Goal: Information Seeking & Learning: Learn about a topic

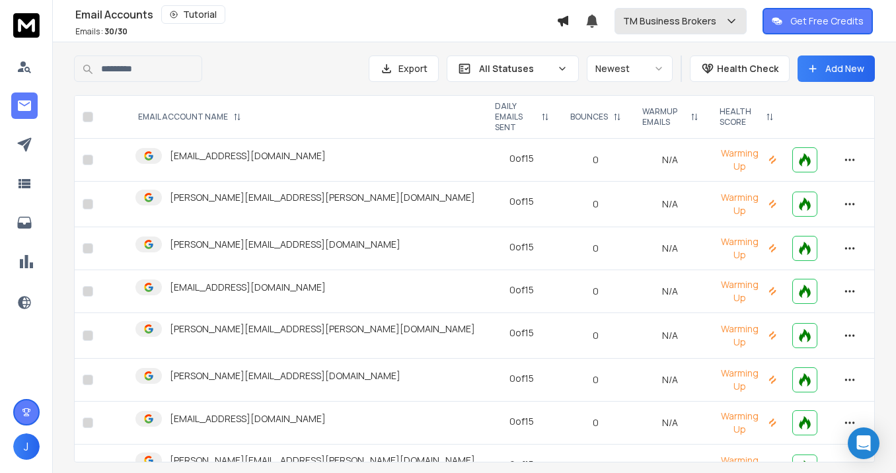
click at [727, 24] on div "TM Business Brokers" at bounding box center [680, 21] width 115 height 13
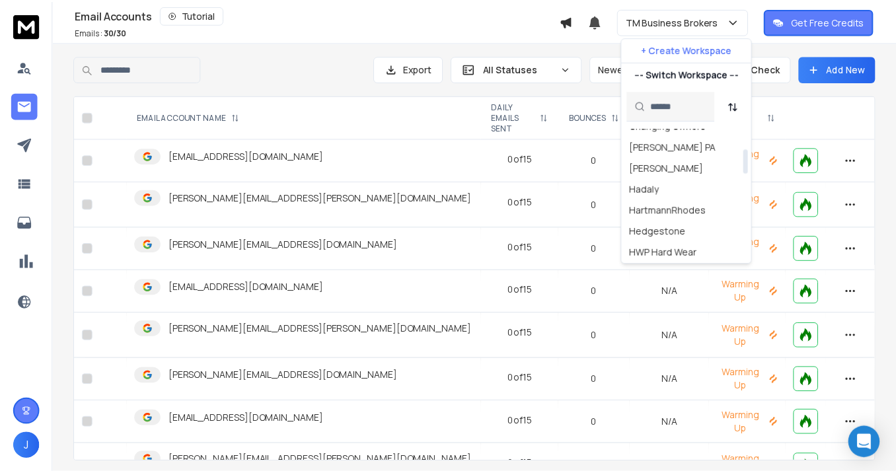
scroll to position [257, 0]
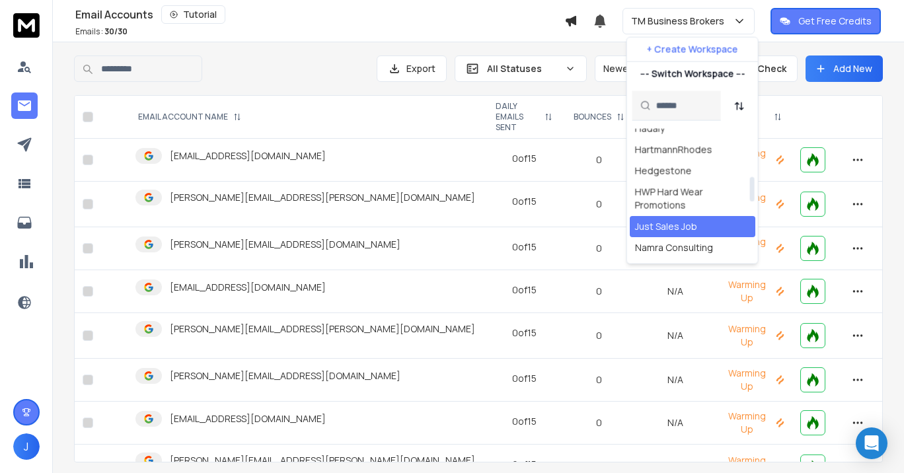
click at [706, 216] on div "Just Sales Job" at bounding box center [693, 226] width 126 height 21
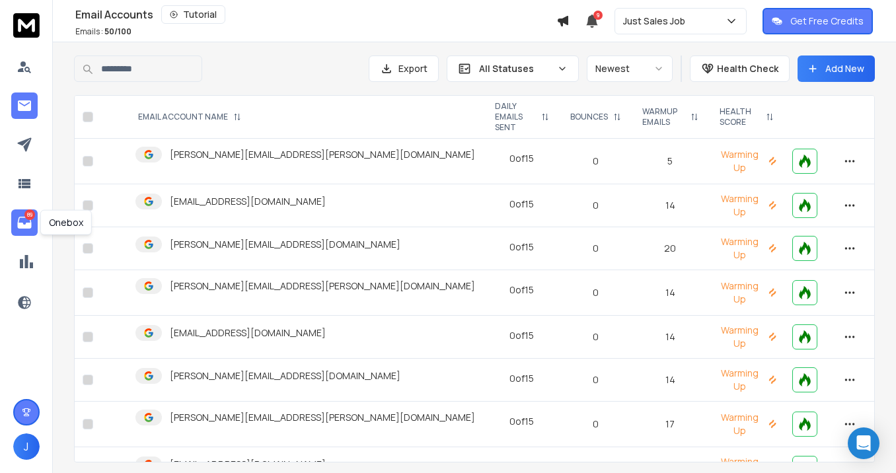
click at [30, 221] on icon at bounding box center [24, 223] width 14 height 12
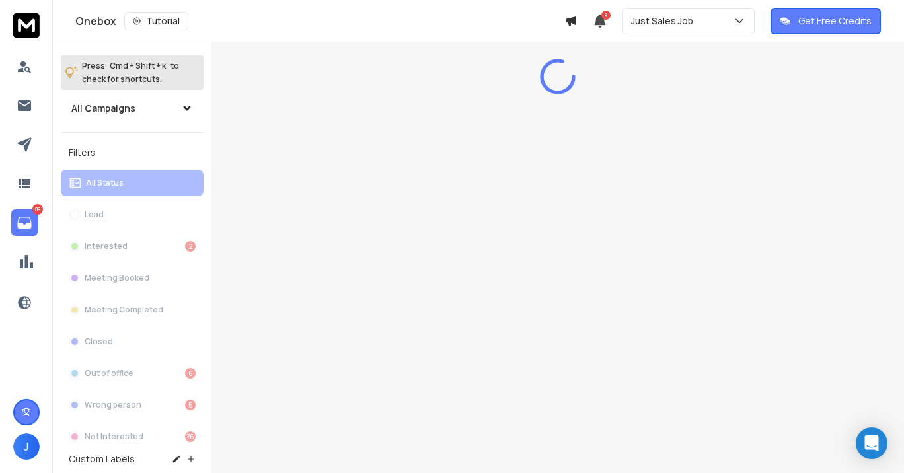
click at [320, 33] on div "Onebox Tutorial 9 Just Sales Job Get Free Credits" at bounding box center [452, 21] width 904 height 42
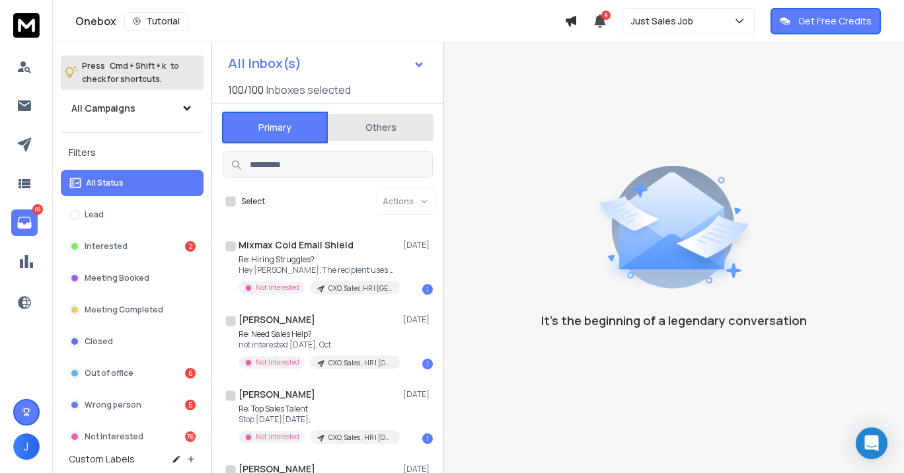
click at [308, 166] on input at bounding box center [328, 164] width 210 height 26
paste input "**********"
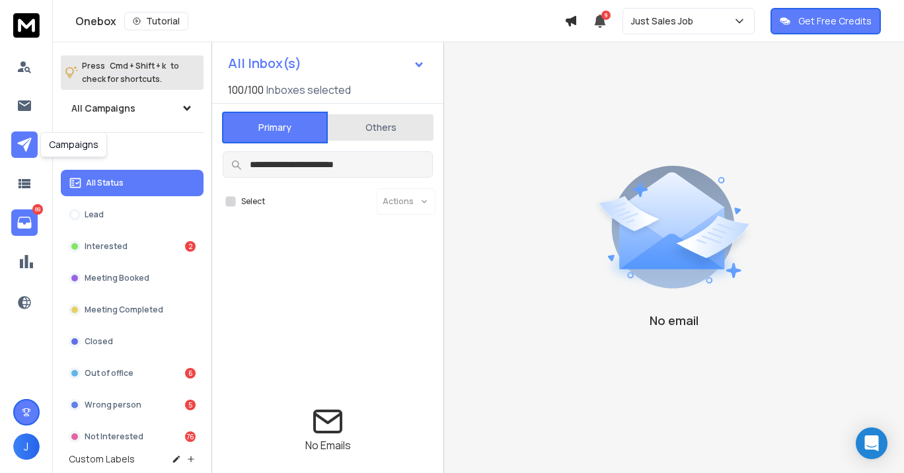
type input "**********"
click at [20, 142] on icon at bounding box center [24, 145] width 14 height 14
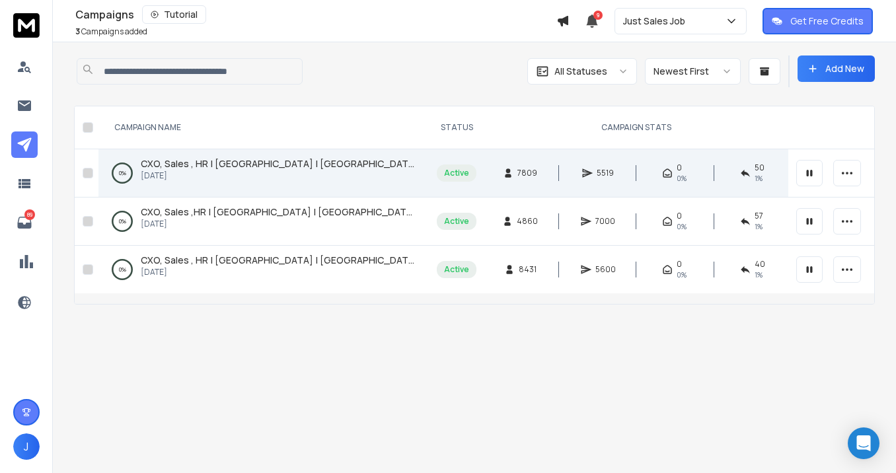
click at [252, 167] on span "CXO, Sales , HR | Chicago | USA" at bounding box center [280, 163] width 278 height 13
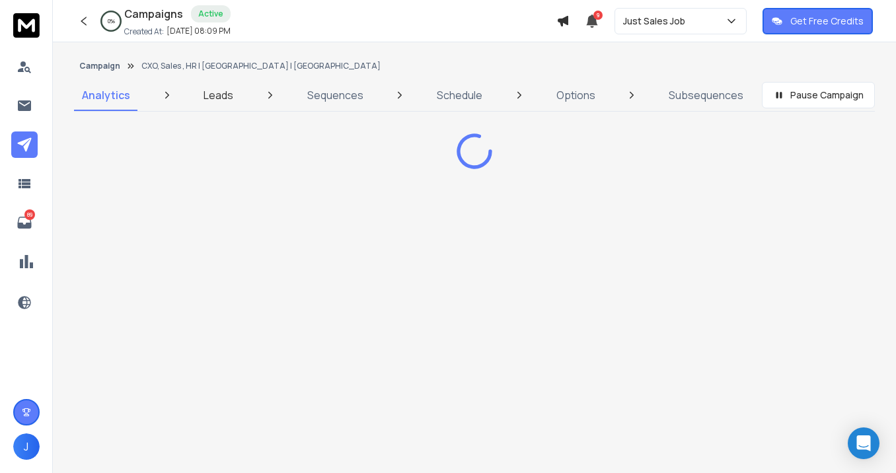
click at [217, 99] on p "Leads" at bounding box center [219, 95] width 30 height 16
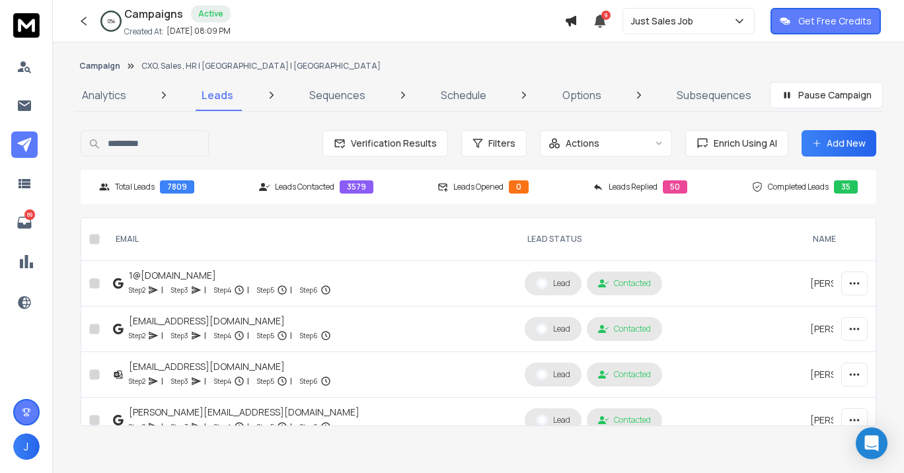
click at [175, 145] on input at bounding box center [145, 143] width 128 height 26
paste input "**********"
type input "**********"
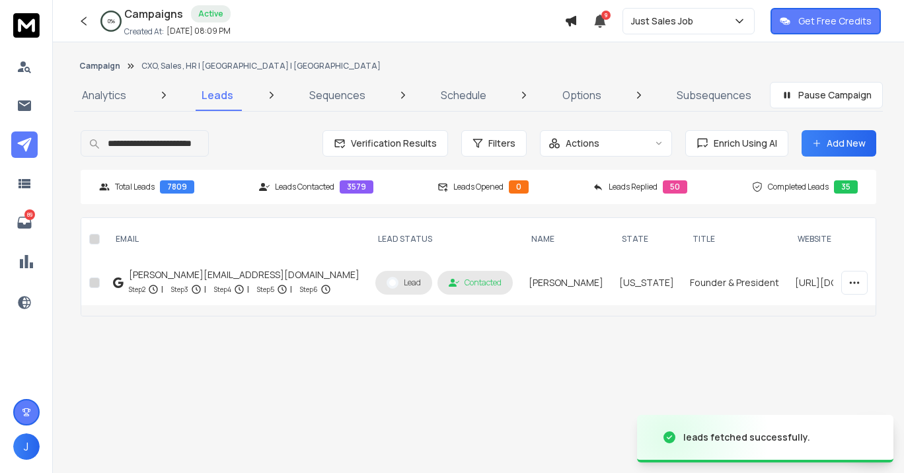
click at [278, 153] on div "**********" at bounding box center [479, 143] width 796 height 26
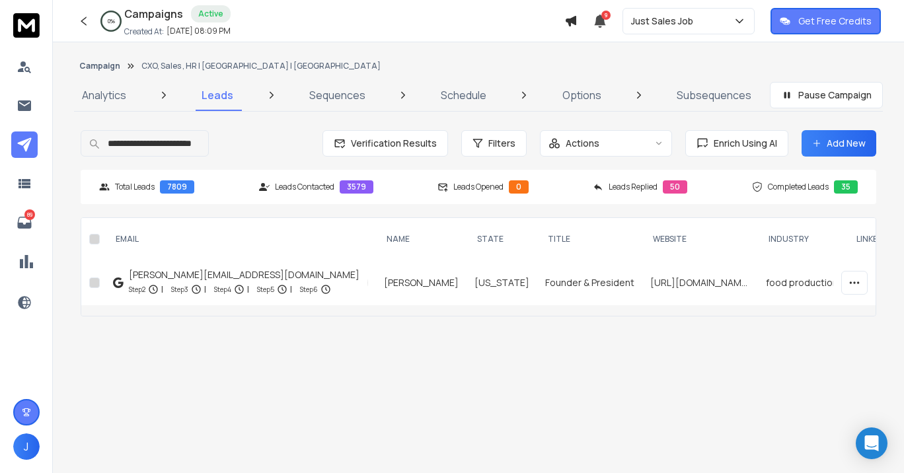
scroll to position [0, 0]
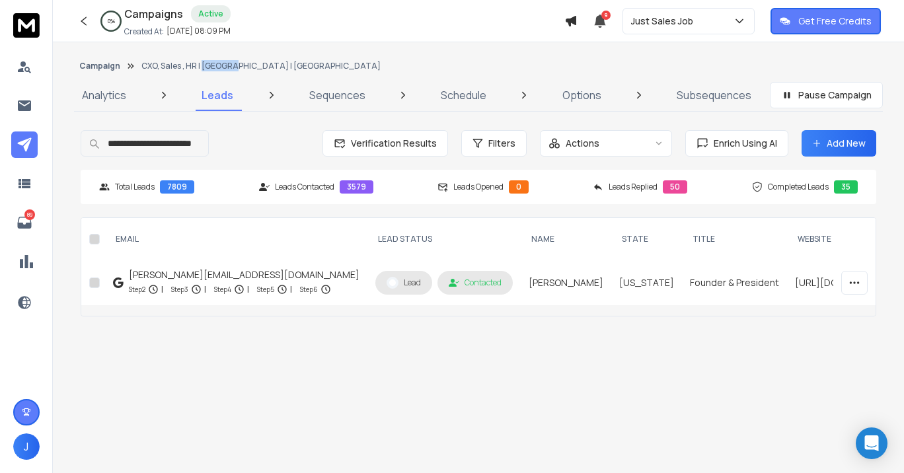
drag, startPoint x: 200, startPoint y: 68, endPoint x: 230, endPoint y: 64, distance: 30.0
click at [230, 64] on p "CXO, Sales , HR | Chicago | USA" at bounding box center [260, 66] width 239 height 11
copy p "Chicago"
click at [391, 51] on div "**********" at bounding box center [479, 182] width 852 height 280
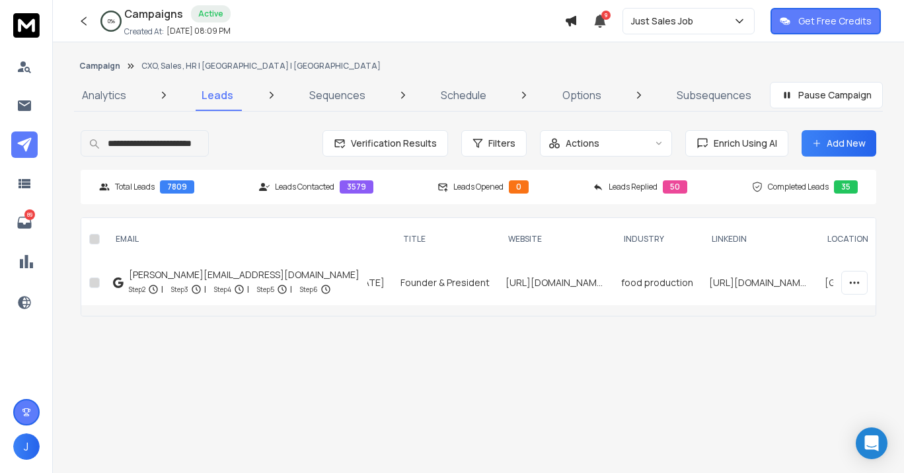
scroll to position [0, 464]
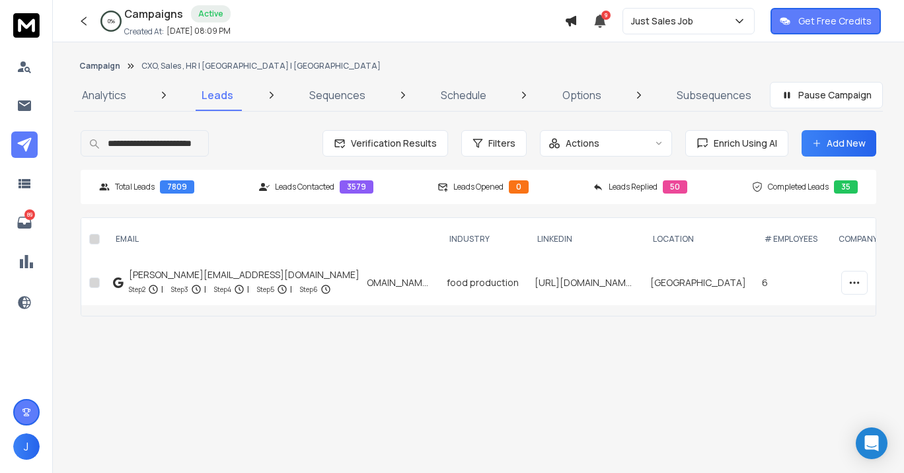
click at [828, 299] on td "Four Star Mushrooms" at bounding box center [882, 282] width 109 height 45
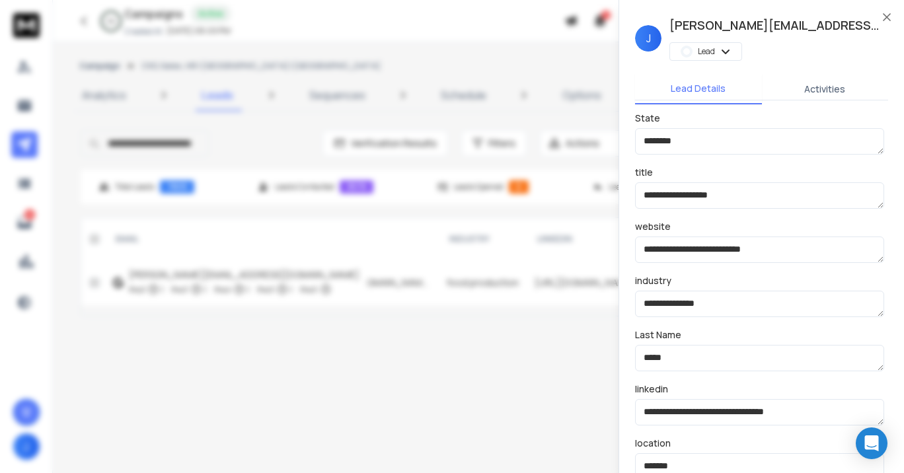
click at [834, 99] on button "Activities" at bounding box center [825, 89] width 127 height 29
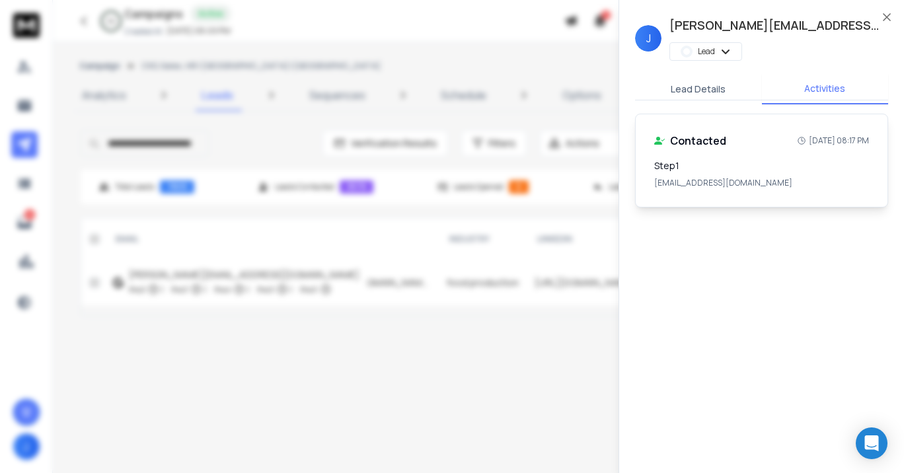
click at [508, 409] on div at bounding box center [452, 236] width 904 height 473
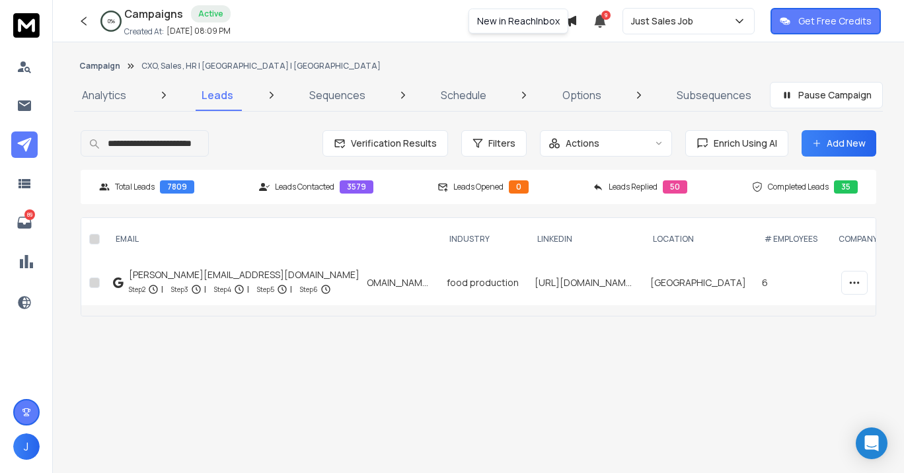
click at [495, 30] on div "New in ReachInbox" at bounding box center [519, 21] width 100 height 25
click at [545, 28] on div "0 % Campaigns Active Created At: Sep 17, 2025, 08:09 PM 9 Just Sales Job Get Fr…" at bounding box center [452, 21] width 904 height 42
click at [460, 45] on div "**********" at bounding box center [479, 182] width 852 height 280
click at [696, 25] on p "Just Sales Job" at bounding box center [664, 21] width 67 height 13
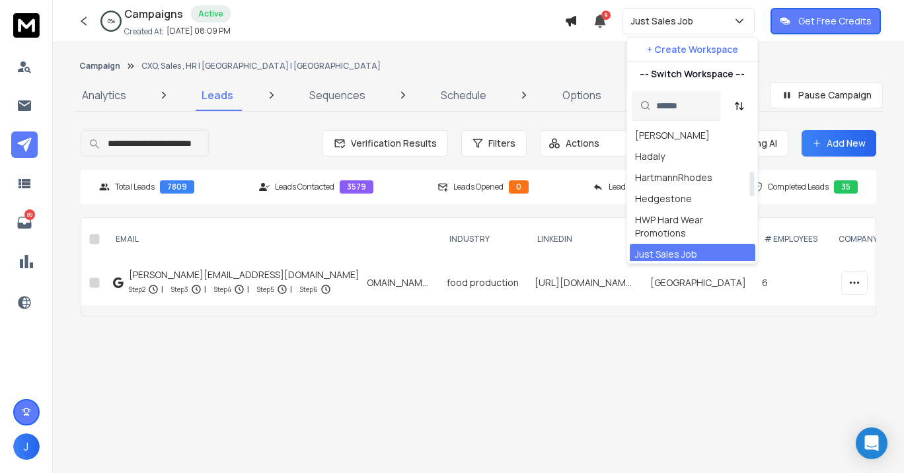
scroll to position [173, 0]
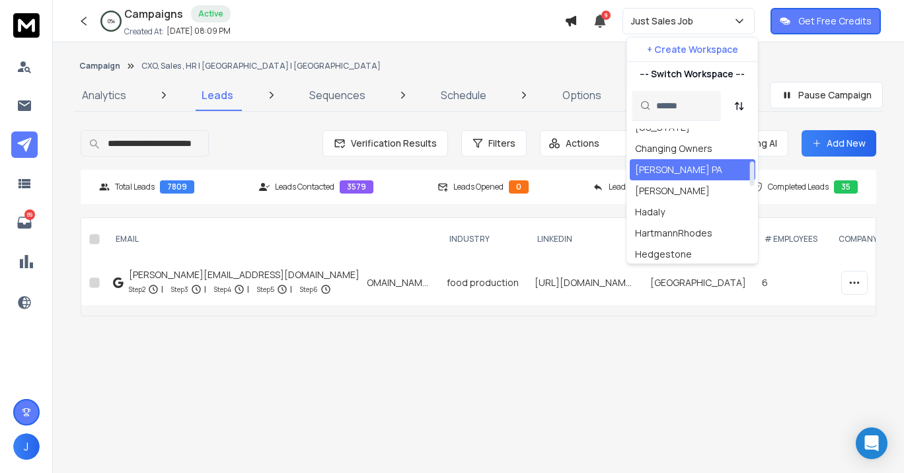
click at [697, 163] on div "[PERSON_NAME] PA" at bounding box center [678, 169] width 87 height 13
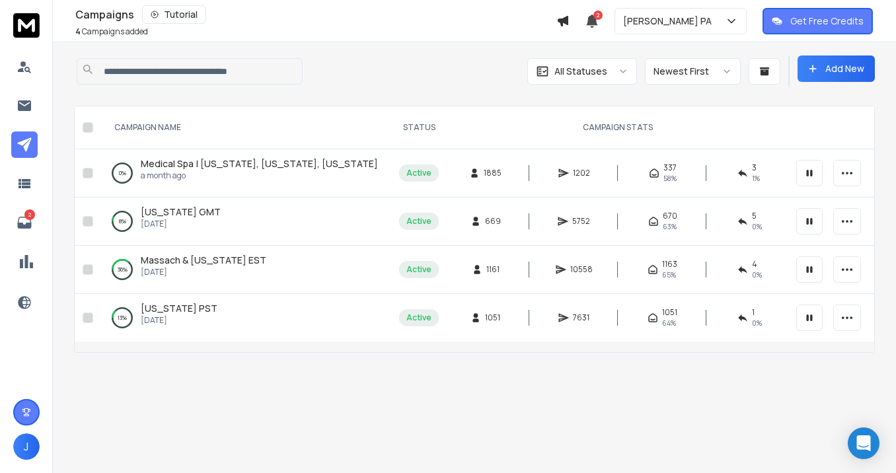
click at [430, 80] on div at bounding box center [274, 72] width 401 height 32
click at [32, 269] on icon at bounding box center [27, 262] width 20 height 20
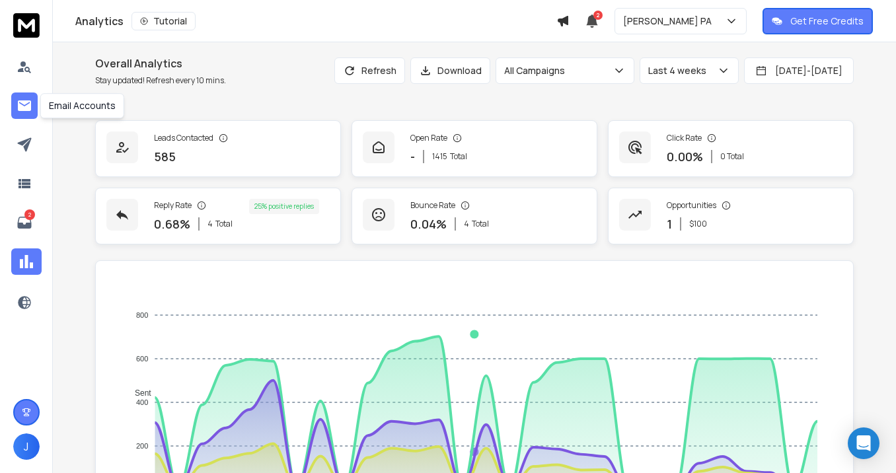
click at [24, 103] on icon at bounding box center [24, 105] width 13 height 11
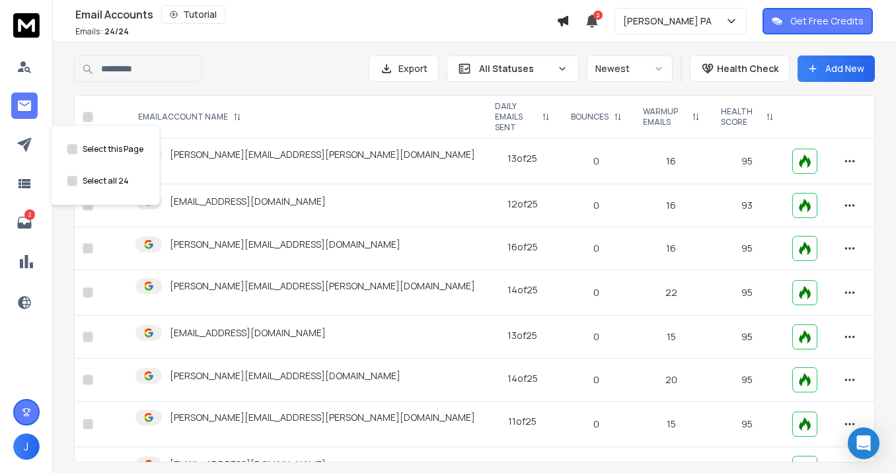
click at [75, 181] on button "Select this Page" at bounding box center [72, 181] width 11 height 11
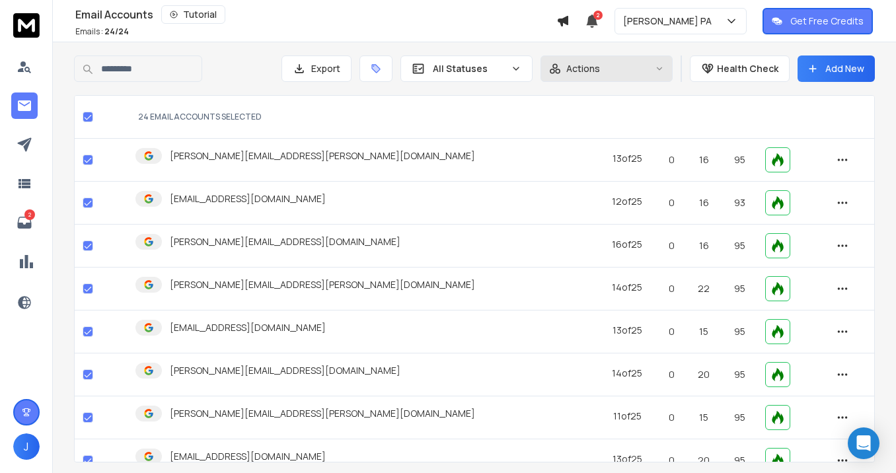
click at [657, 65] on button "Actions" at bounding box center [607, 69] width 132 height 26
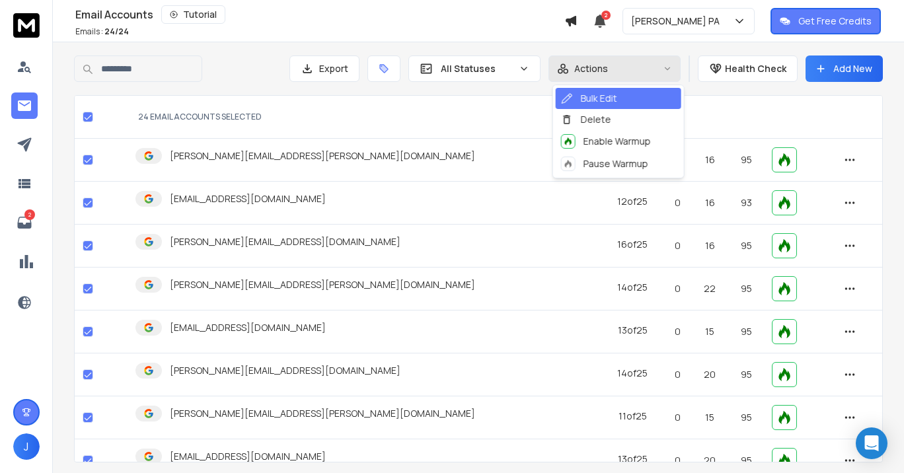
click at [657, 65] on div "Actions" at bounding box center [607, 68] width 100 height 13
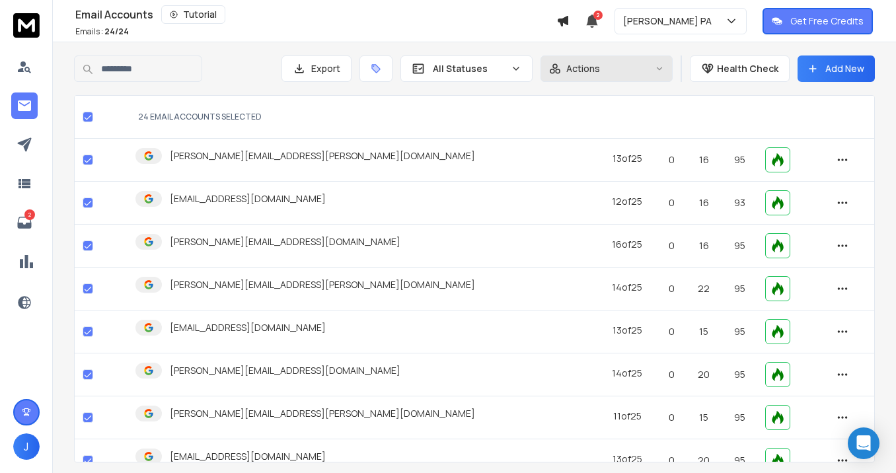
click at [650, 75] on div "Actions" at bounding box center [599, 68] width 100 height 13
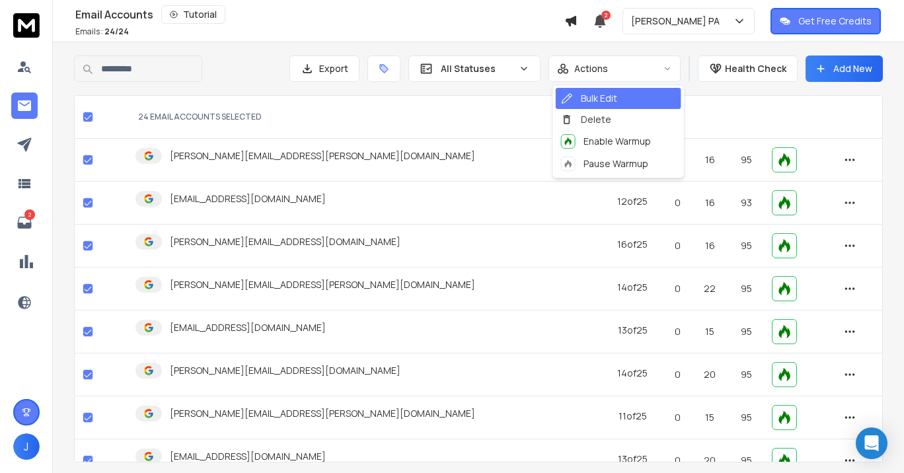
click at [629, 94] on div "Bulk Edit" at bounding box center [619, 98] width 126 height 21
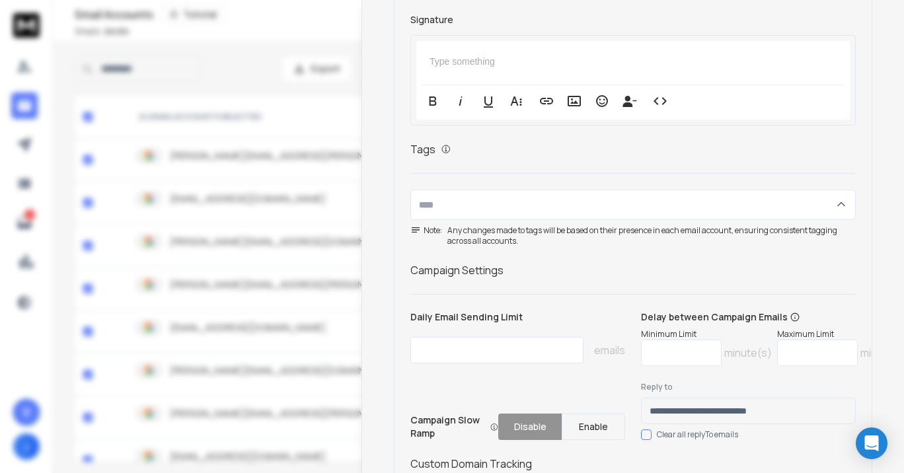
scroll to position [180, 0]
click at [440, 340] on input "number" at bounding box center [497, 350] width 173 height 26
type input "**"
click at [552, 301] on form "First Name Last Name Signature Type something Clear Formatting Font Family Aria…" at bounding box center [634, 263] width 446 height 620
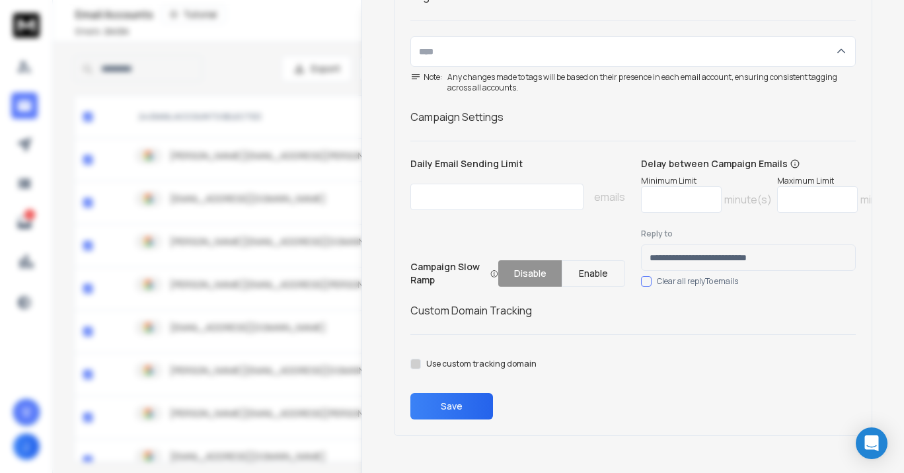
click at [479, 395] on button "Save" at bounding box center [452, 406] width 83 height 26
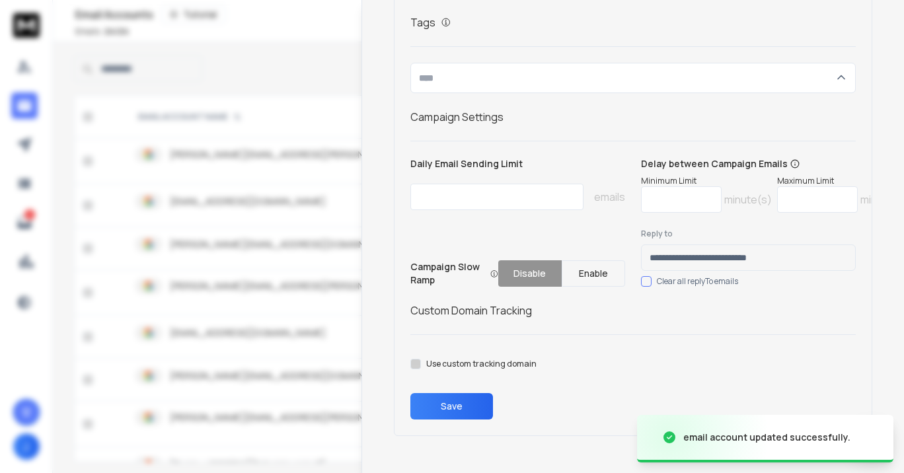
scroll to position [315, 0]
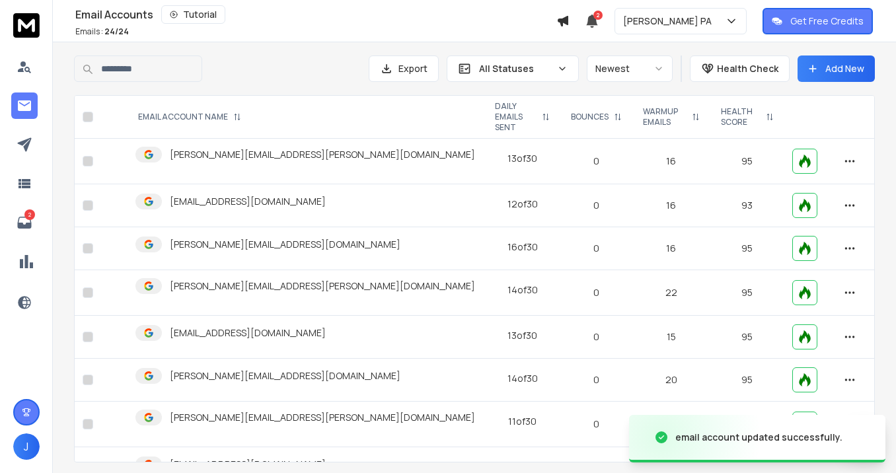
click at [319, 81] on div at bounding box center [217, 69] width 287 height 26
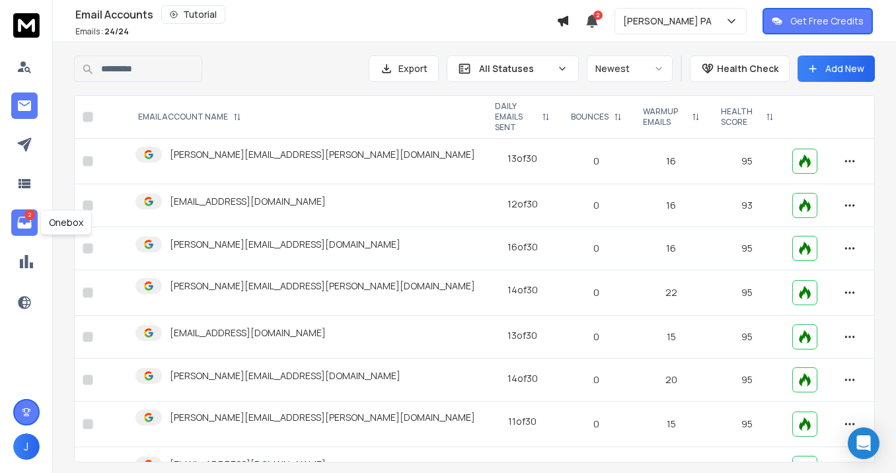
click at [20, 219] on icon at bounding box center [25, 223] width 16 height 16
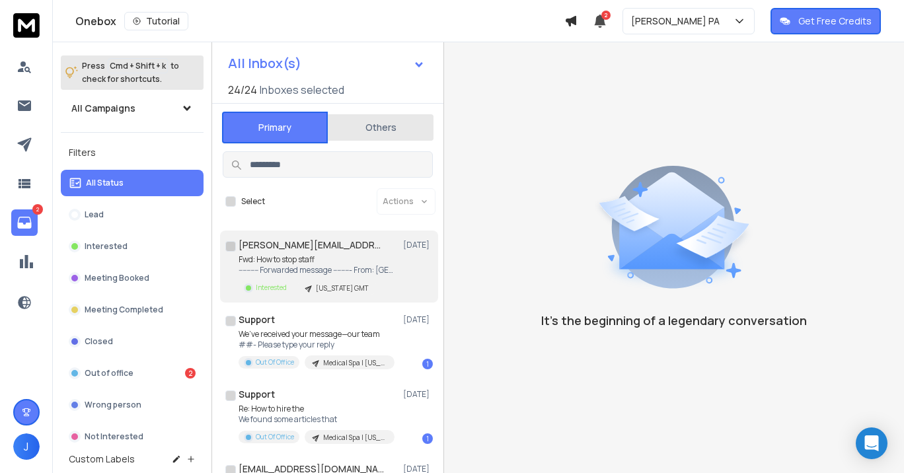
click at [331, 255] on p "Fwd: How to stop staff" at bounding box center [318, 260] width 159 height 11
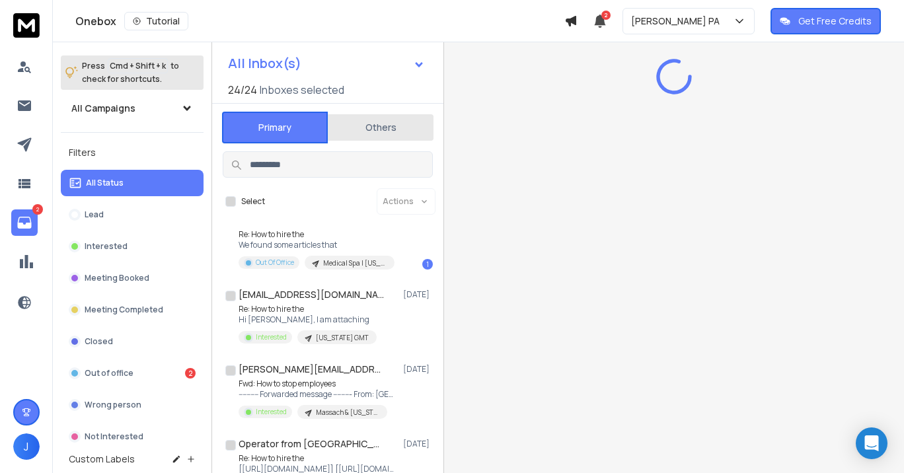
scroll to position [238, 0]
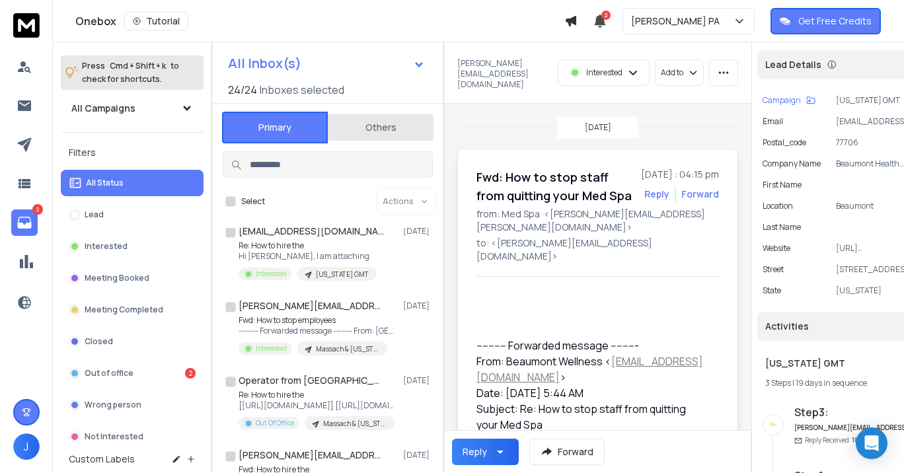
click at [331, 255] on p "Hi [PERSON_NAME], I am attaching" at bounding box center [308, 256] width 138 height 11
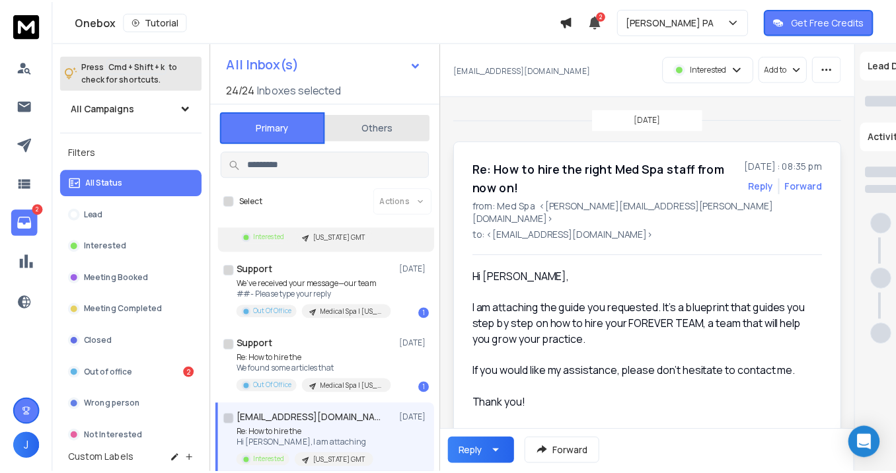
scroll to position [0, 0]
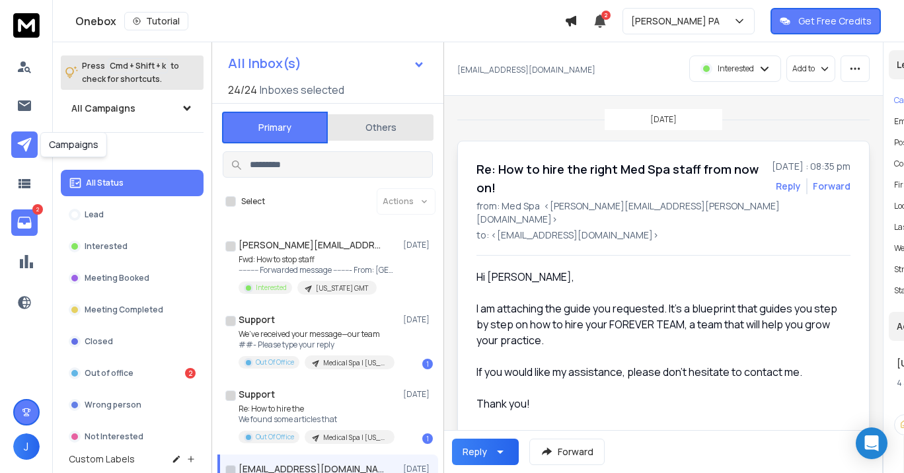
click at [20, 139] on icon at bounding box center [25, 145] width 16 height 16
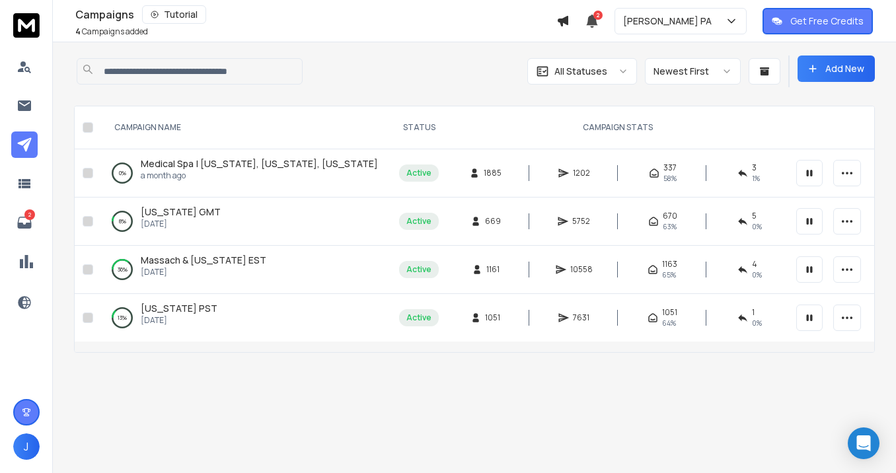
click at [387, 82] on div at bounding box center [274, 72] width 401 height 32
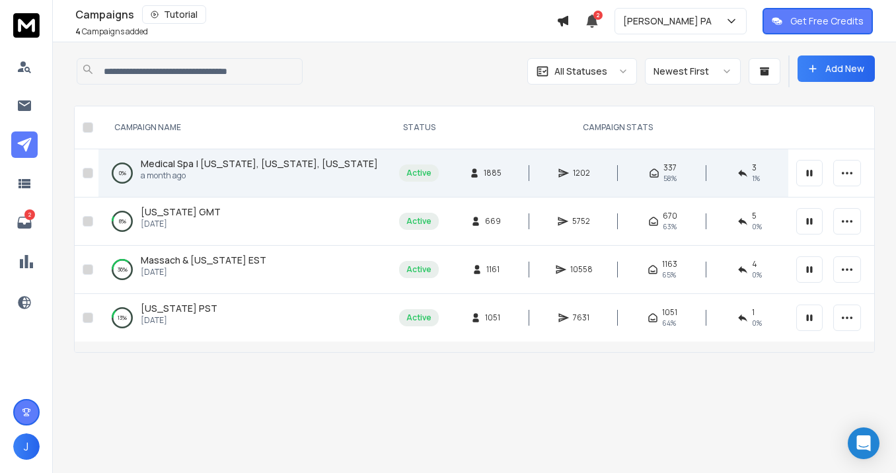
click at [259, 160] on span "Medical Spa | [US_STATE], [US_STATE], [US_STATE]" at bounding box center [259, 163] width 237 height 13
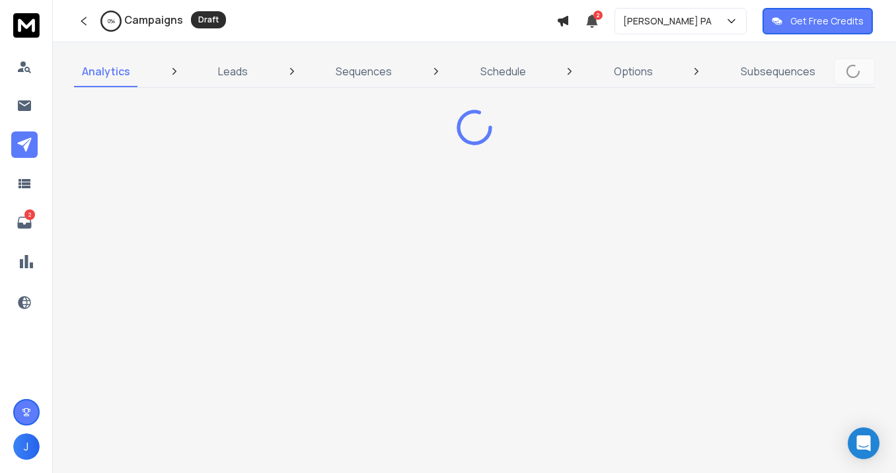
click at [340, 41] on div "0 % Campaigns Draft 2 [PERSON_NAME] PA Get Free Credits" at bounding box center [448, 21] width 896 height 42
click at [344, 30] on div "0 % Campaigns Draft 2 [PERSON_NAME] PA Get Free Credits" at bounding box center [448, 21] width 896 height 42
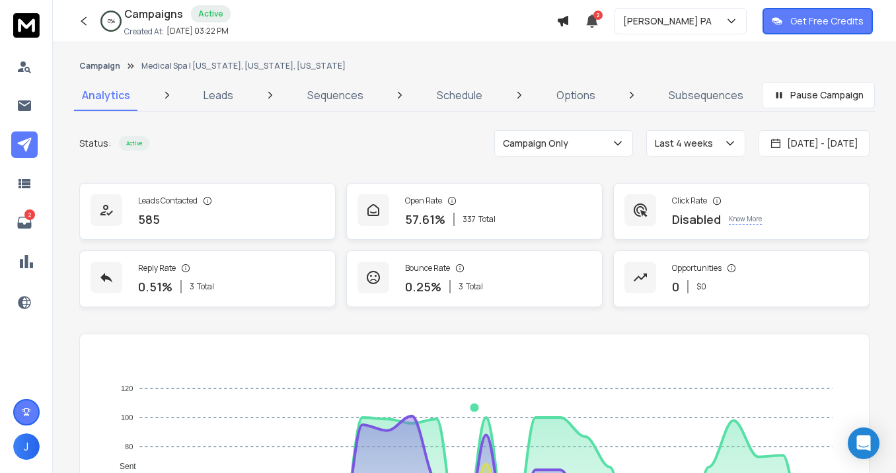
click at [333, 148] on div "Status: Active Pause Campaign Campaign Only Last 4 weeks [DATE] - [DATE]" at bounding box center [474, 143] width 791 height 26
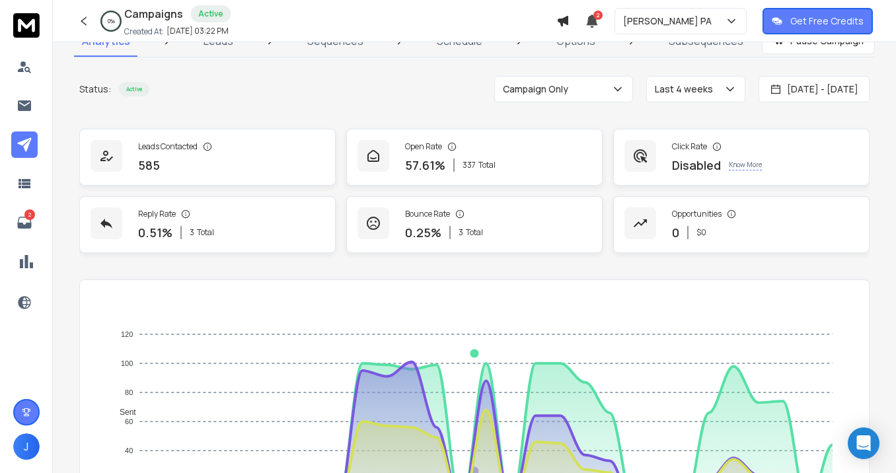
scroll to position [463, 0]
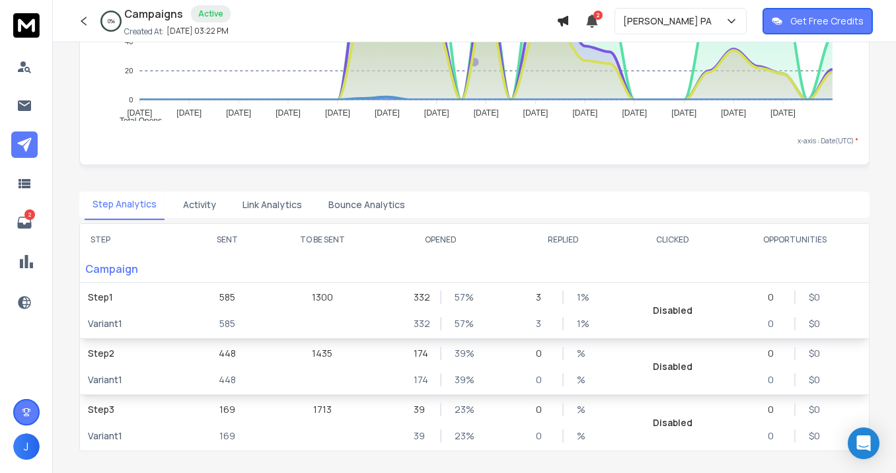
click at [409, 175] on div "Leads Contacted 585 Open Rate 57.61 % 337 Total Click Rate Disabled Know More R…" at bounding box center [474, 88] width 791 height 737
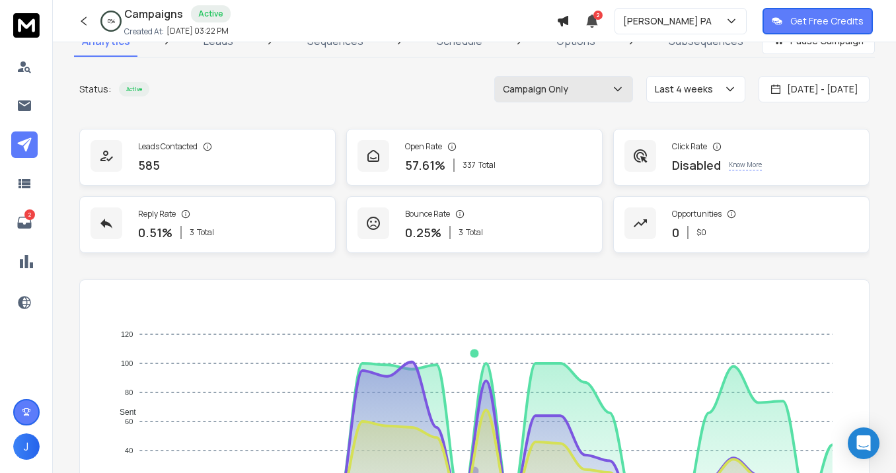
scroll to position [0, 0]
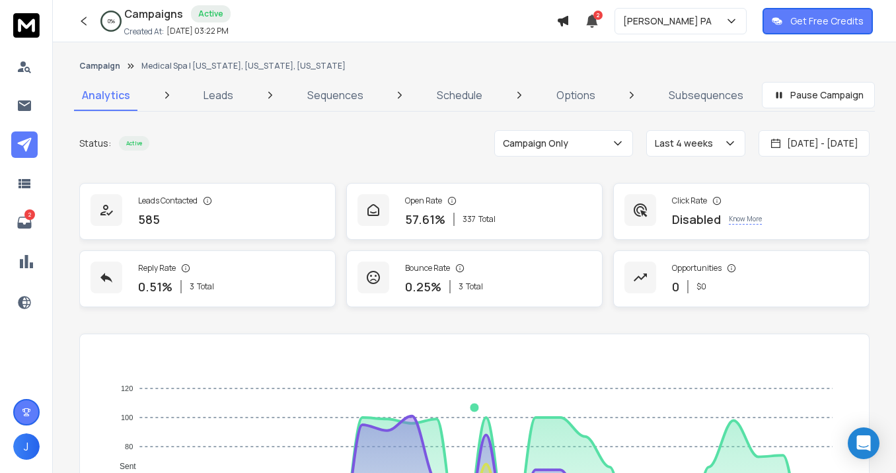
click at [727, 144] on icon "button" at bounding box center [730, 143] width 7 height 3
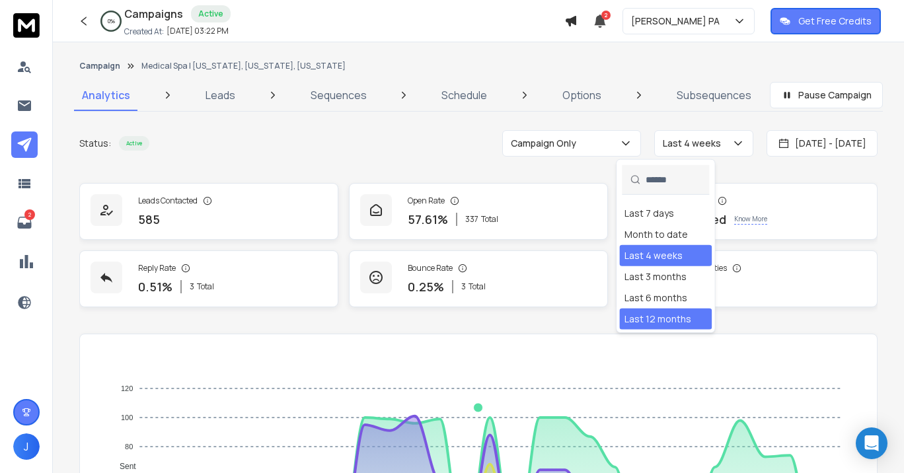
click at [649, 315] on div "Last 12 months" at bounding box center [658, 319] width 67 height 13
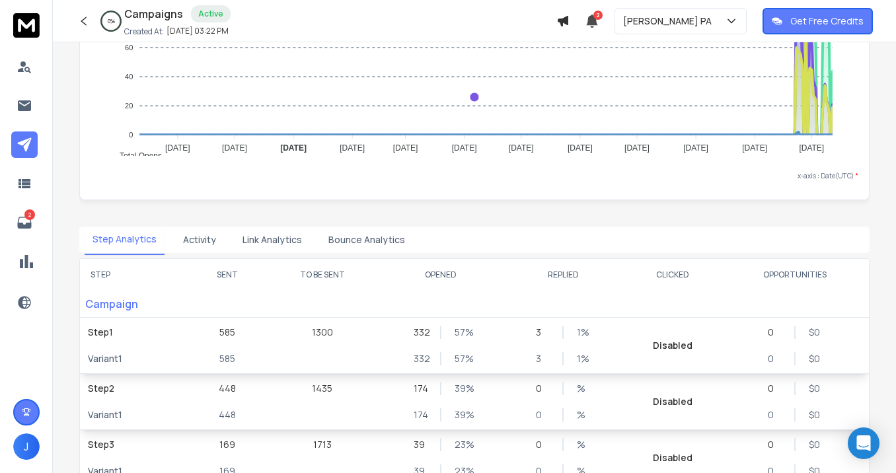
scroll to position [463, 0]
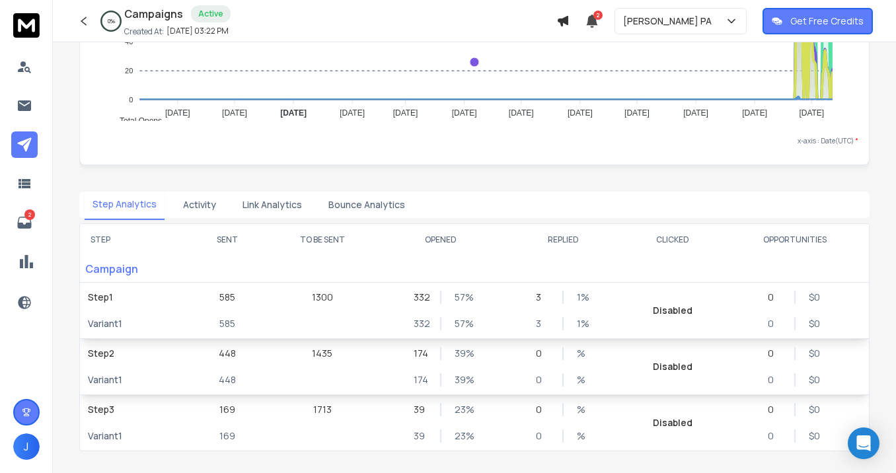
click at [323, 174] on div "Leads Contacted 585 Open Rate 57.61 % 337 Total Click Rate Disabled Know More R…" at bounding box center [474, 88] width 791 height 737
click at [20, 142] on icon at bounding box center [24, 145] width 14 height 14
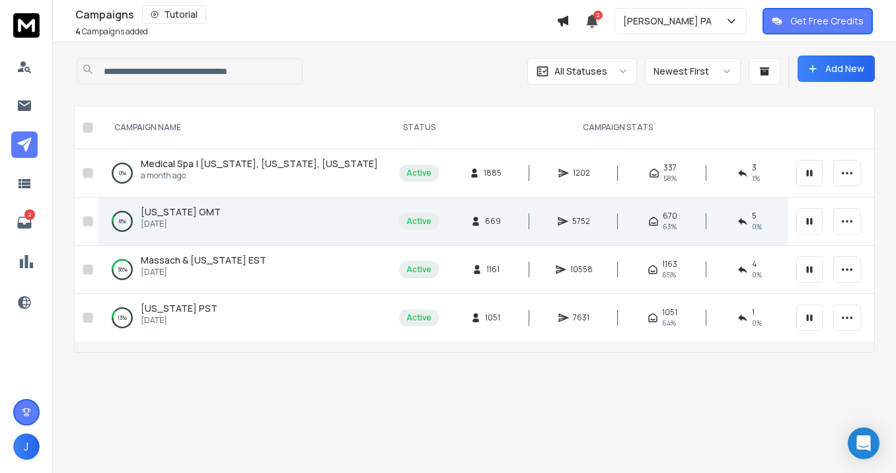
click at [180, 212] on span "[US_STATE] GMT" at bounding box center [181, 212] width 80 height 13
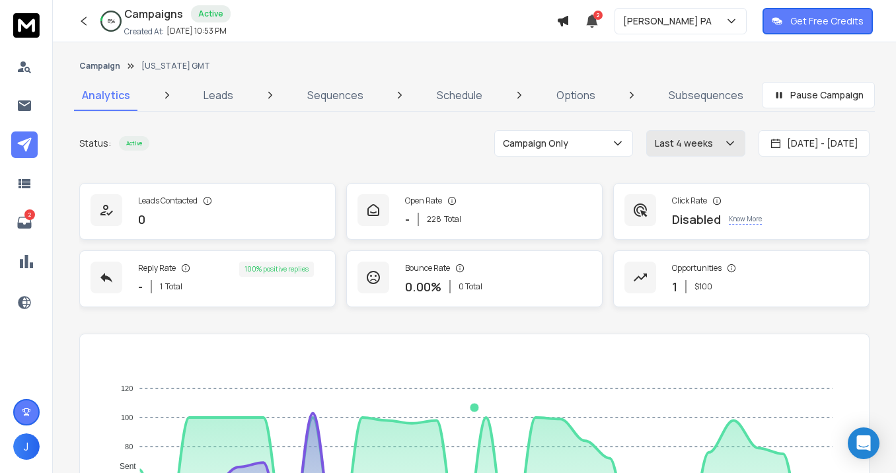
click at [724, 144] on icon "button" at bounding box center [730, 143] width 13 height 13
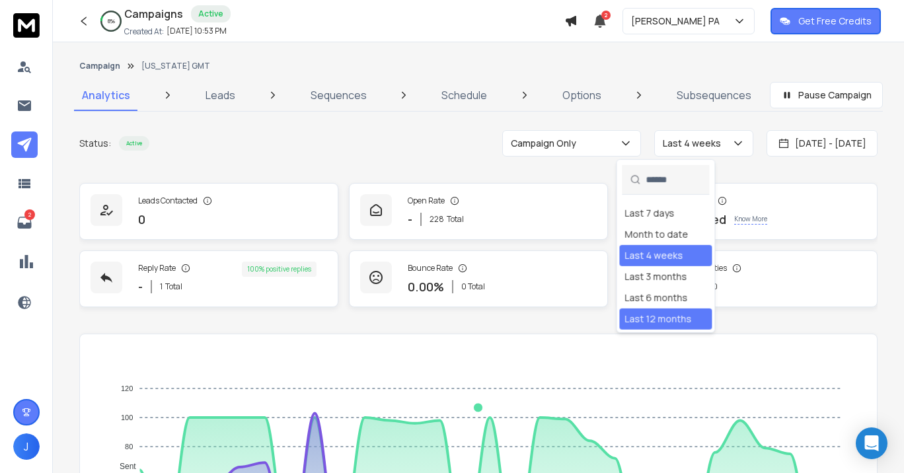
click at [645, 318] on div "Last 12 months" at bounding box center [658, 319] width 67 height 13
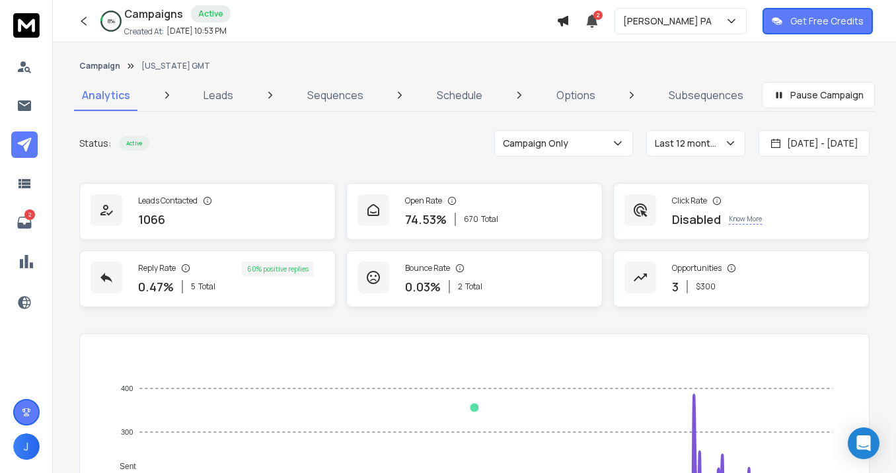
click at [394, 156] on div "Status: Active Pause Campaign Campaign Only Last 12 months [DATE] - [DATE]" at bounding box center [474, 143] width 791 height 26
click at [215, 92] on p "Leads" at bounding box center [219, 95] width 30 height 16
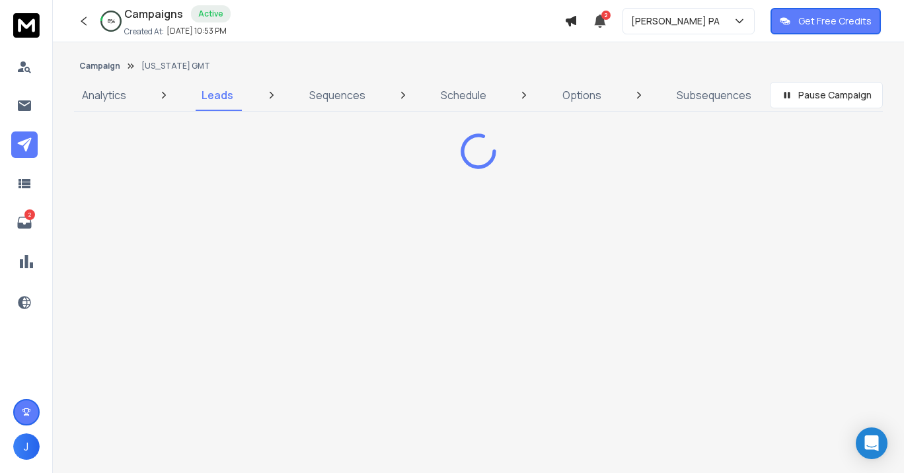
click at [314, 56] on div "Campaign [US_STATE] GMT" at bounding box center [478, 66] width 809 height 21
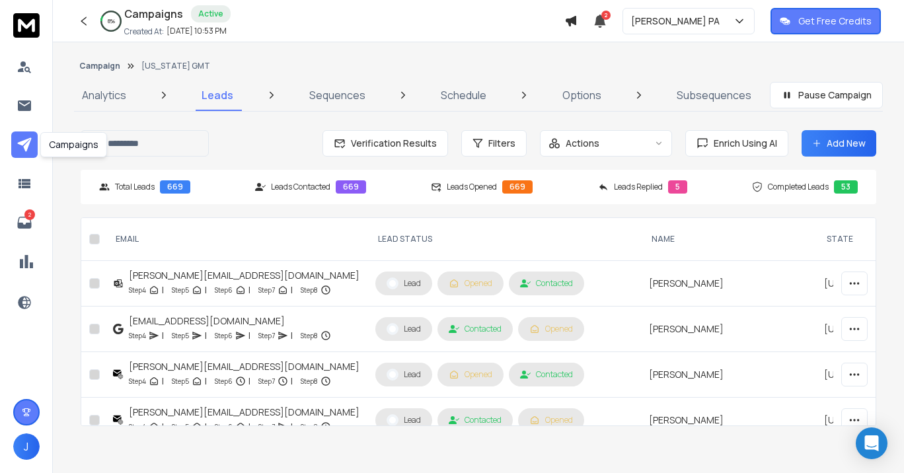
click at [29, 145] on icon at bounding box center [25, 145] width 16 height 16
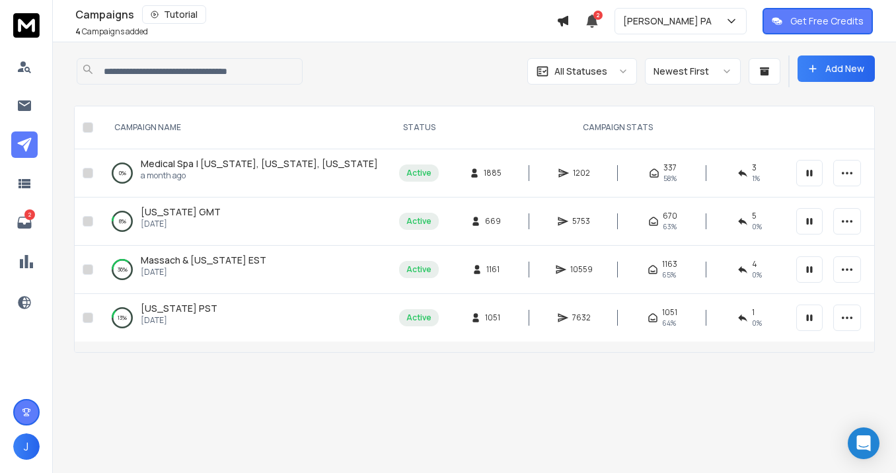
click at [383, 83] on div at bounding box center [274, 72] width 401 height 32
click at [431, 58] on div at bounding box center [274, 72] width 401 height 32
click at [426, 64] on div at bounding box center [274, 72] width 401 height 32
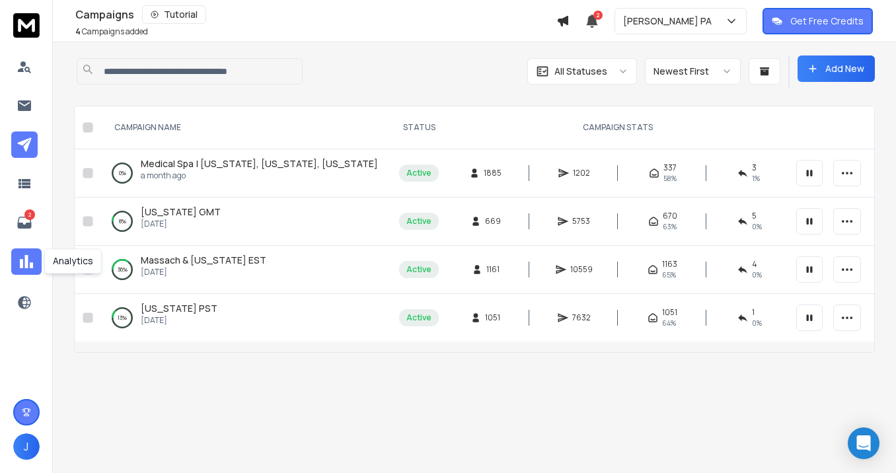
click at [22, 268] on icon at bounding box center [27, 262] width 20 height 20
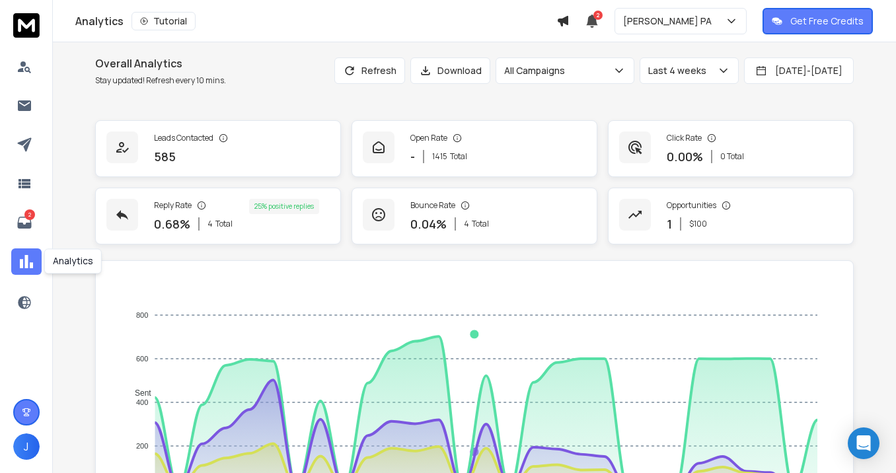
click at [241, 100] on div "Overall Analytics Stay updated! Refresh every 10 mins. Refresh Download All Cam…" at bounding box center [474, 474] width 759 height 837
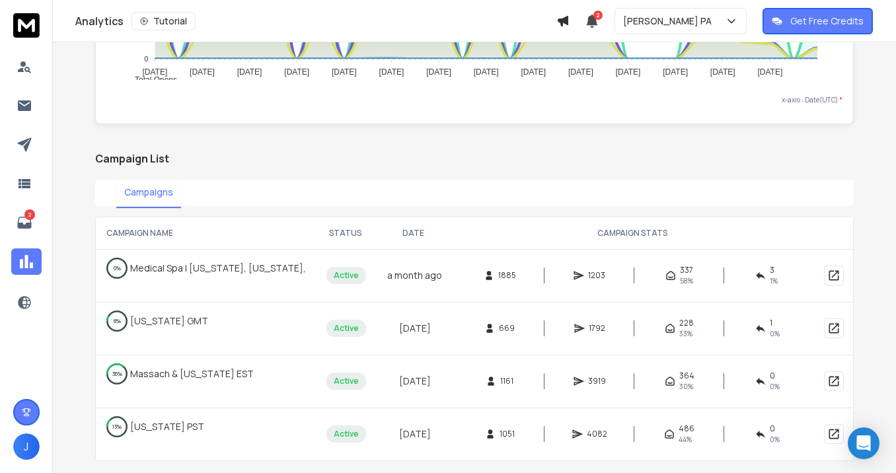
click at [430, 154] on h2 "Campaign List" at bounding box center [474, 159] width 759 height 16
click at [20, 102] on icon at bounding box center [25, 106] width 16 height 16
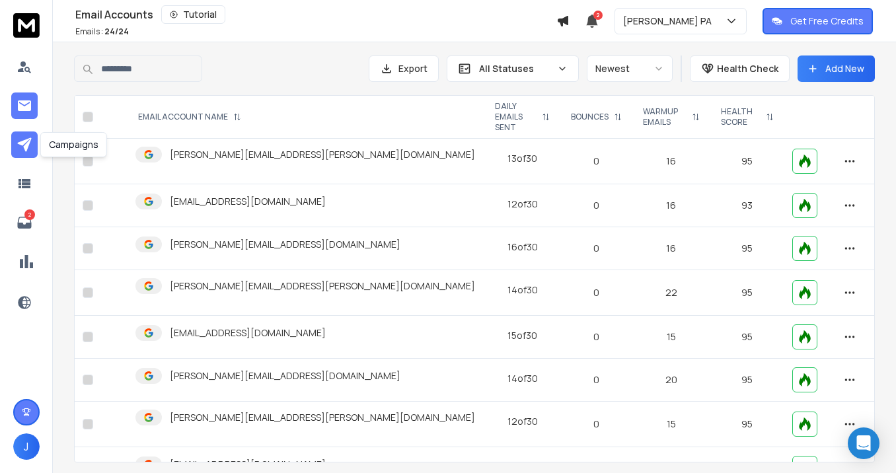
click at [22, 145] on icon at bounding box center [24, 145] width 14 height 14
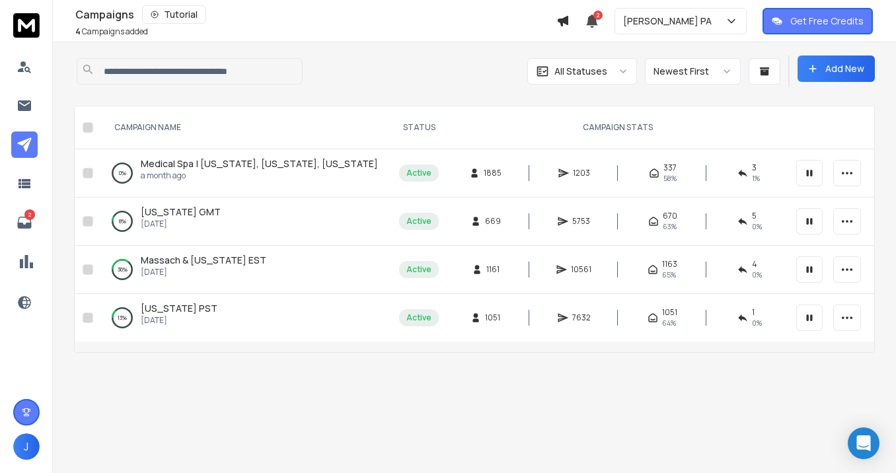
click at [387, 79] on div at bounding box center [274, 72] width 401 height 32
click at [439, 49] on div "Campaigns 4 Campaigns Added All Statuses Newest First Add New CAMPAIGN NAME STA…" at bounding box center [475, 292] width 844 height 500
